Goal: Task Accomplishment & Management: Use online tool/utility

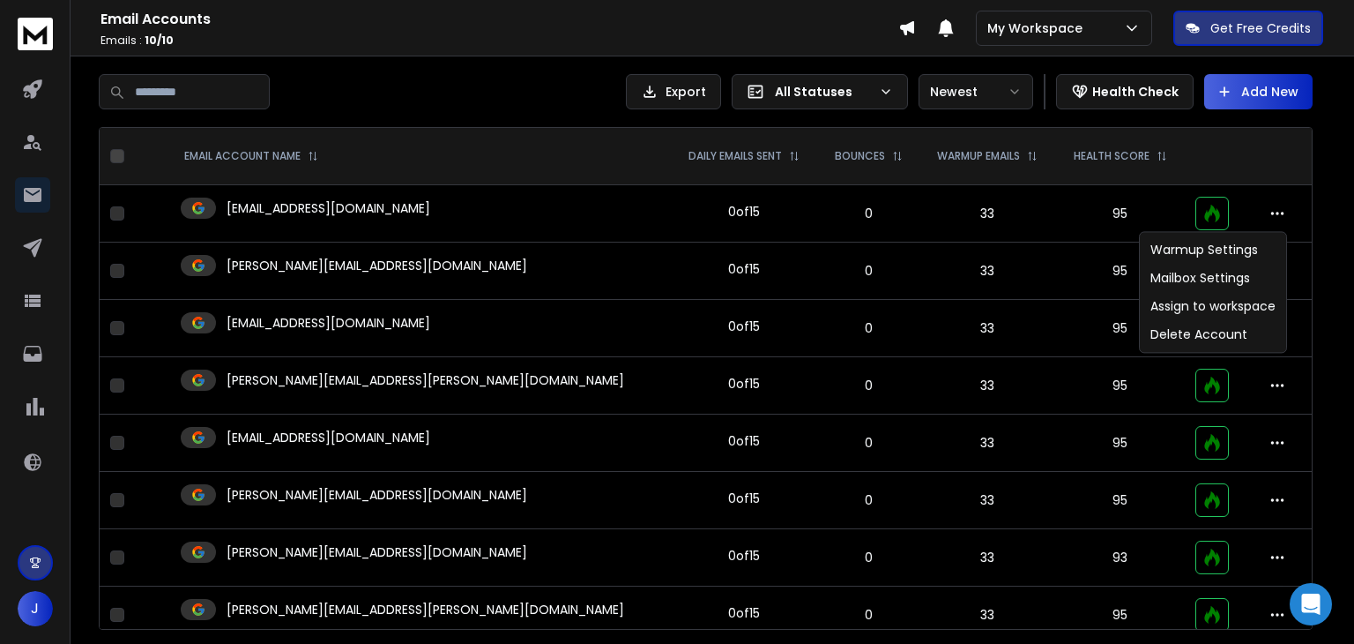
click at [1270, 214] on icon at bounding box center [1278, 213] width 16 height 16
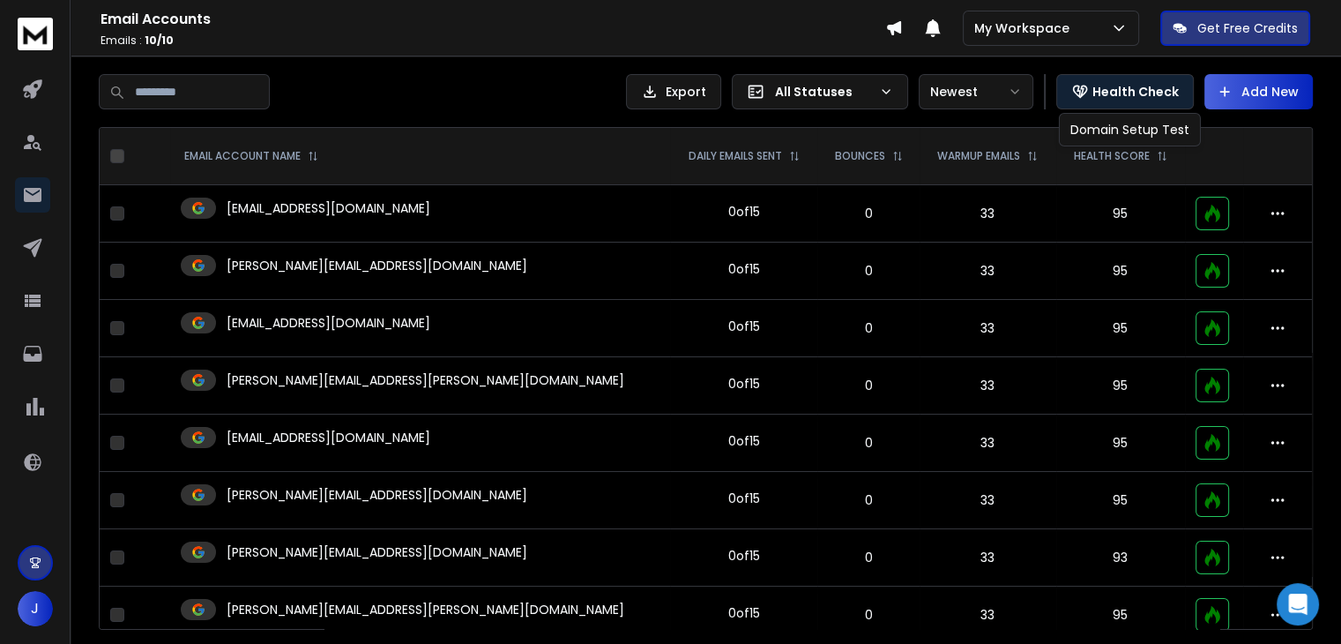
click at [1108, 100] on p "Health Check" at bounding box center [1135, 92] width 86 height 18
click at [1204, 215] on icon at bounding box center [1213, 214] width 18 height 18
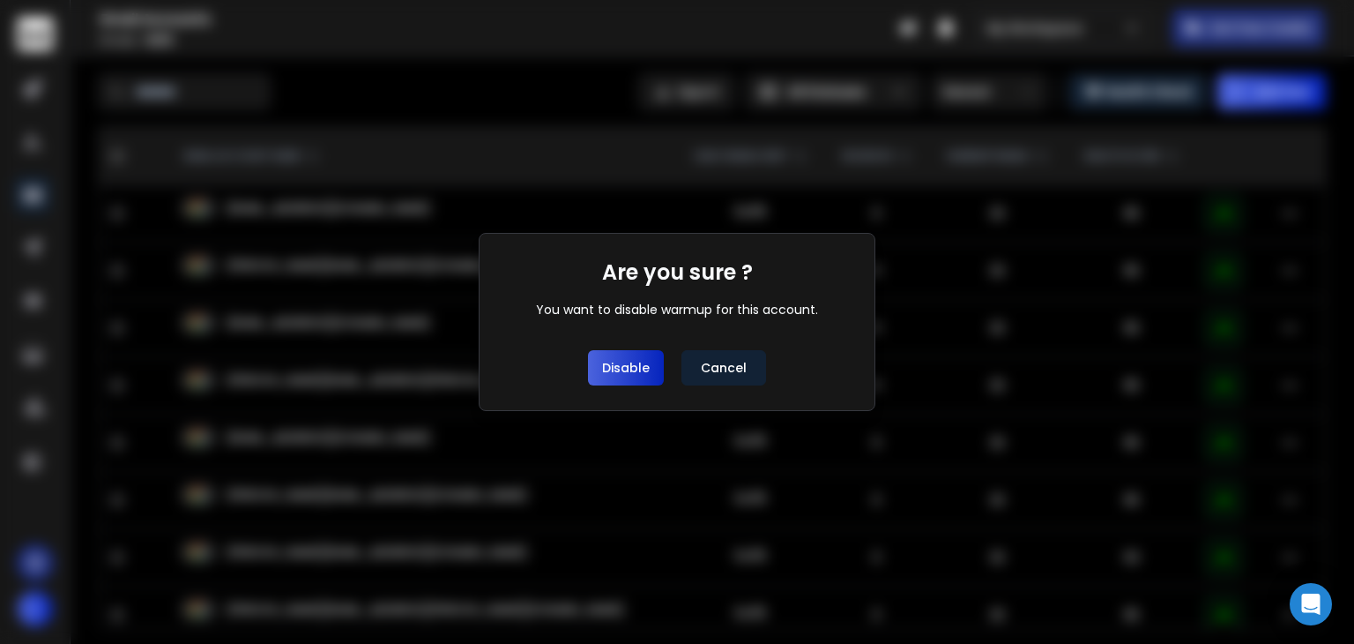
click at [726, 378] on button "Cancel" at bounding box center [724, 367] width 85 height 35
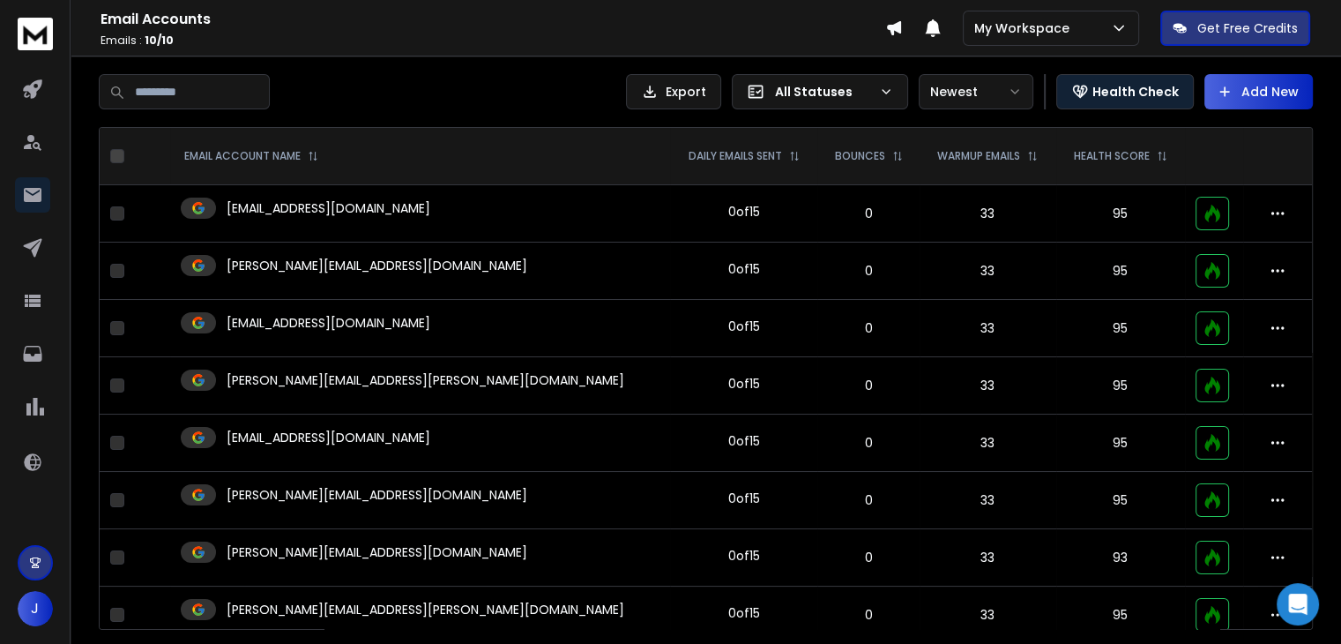
click at [821, 105] on div "All Statuses" at bounding box center [820, 91] width 176 height 35
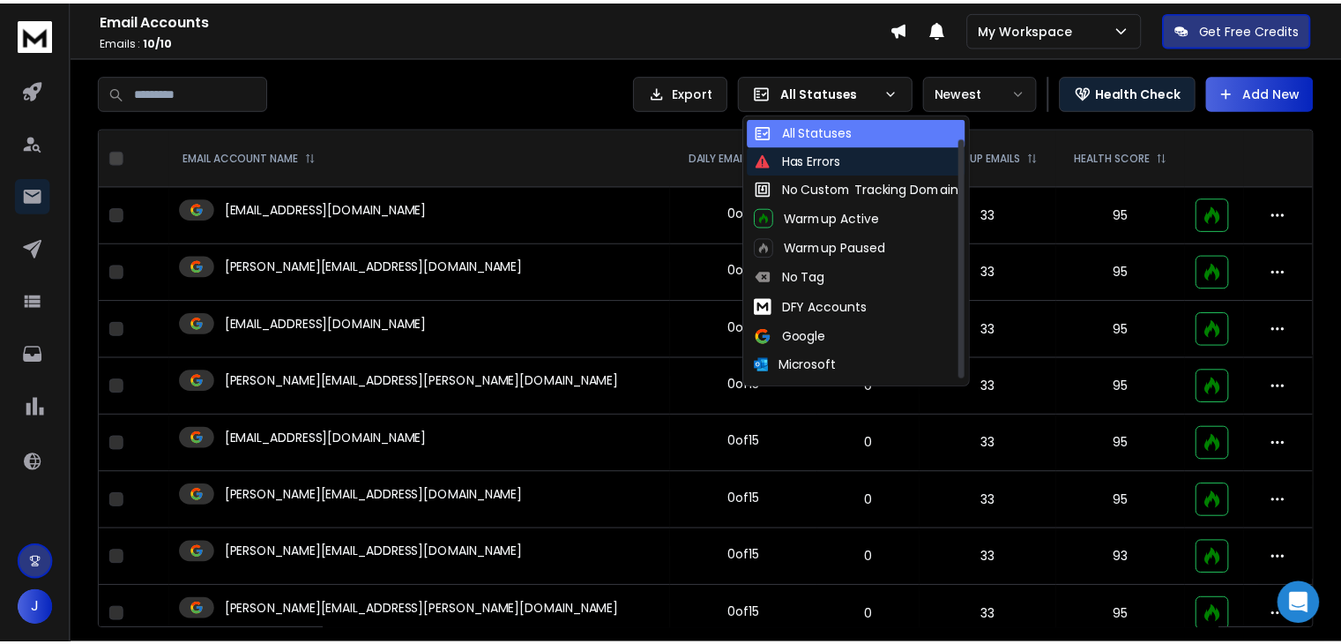
scroll to position [24, 0]
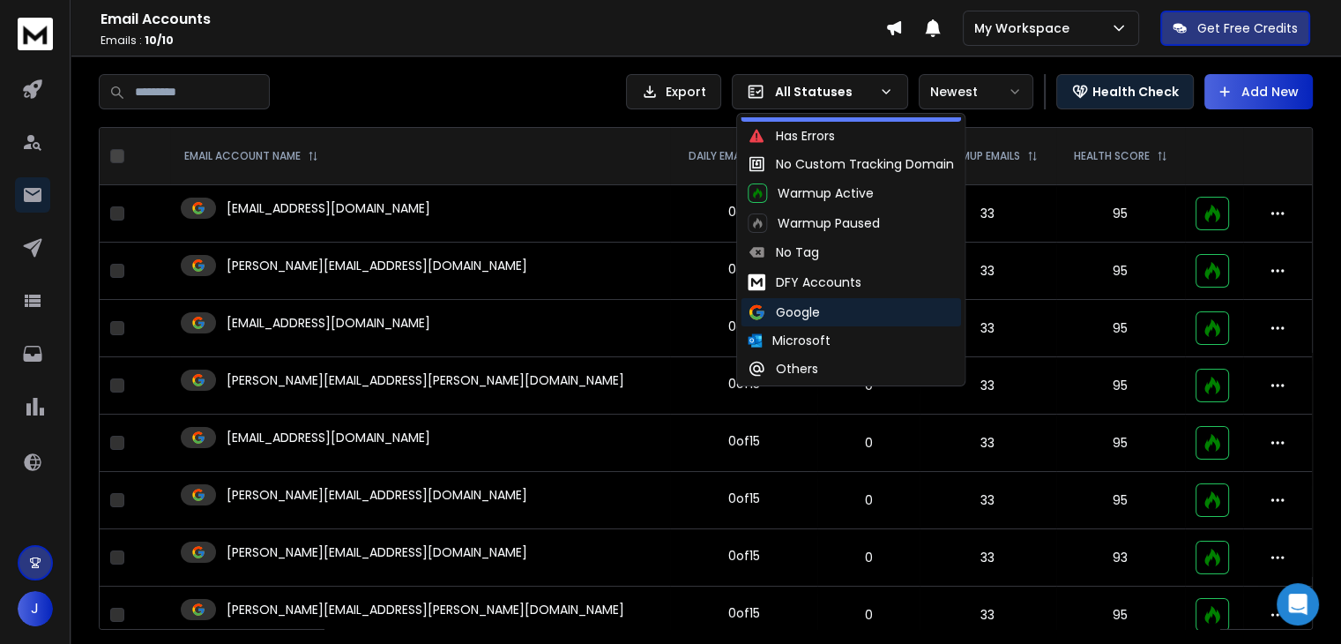
click at [543, 57] on div "Export All Statuses Newest Health Check Add New EMAIL ACCOUNT NAME DAILY EMAILS…" at bounding box center [706, 351] width 1271 height 591
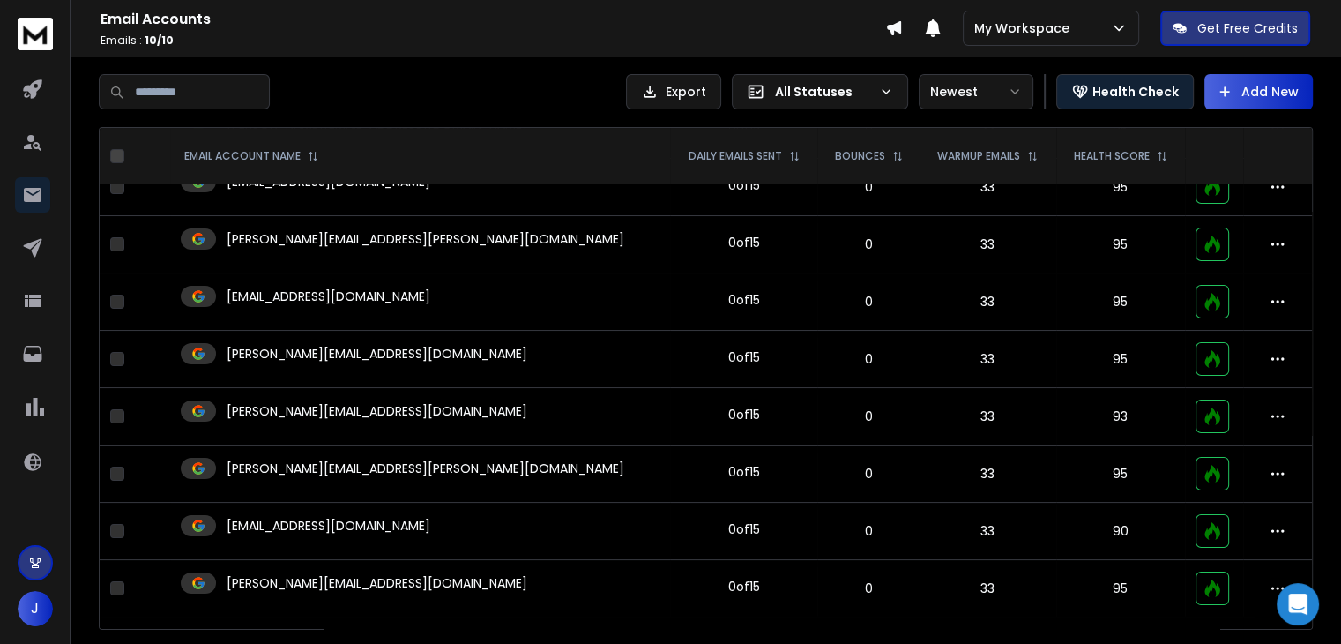
scroll to position [0, 0]
